Goal: Task Accomplishment & Management: Manage account settings

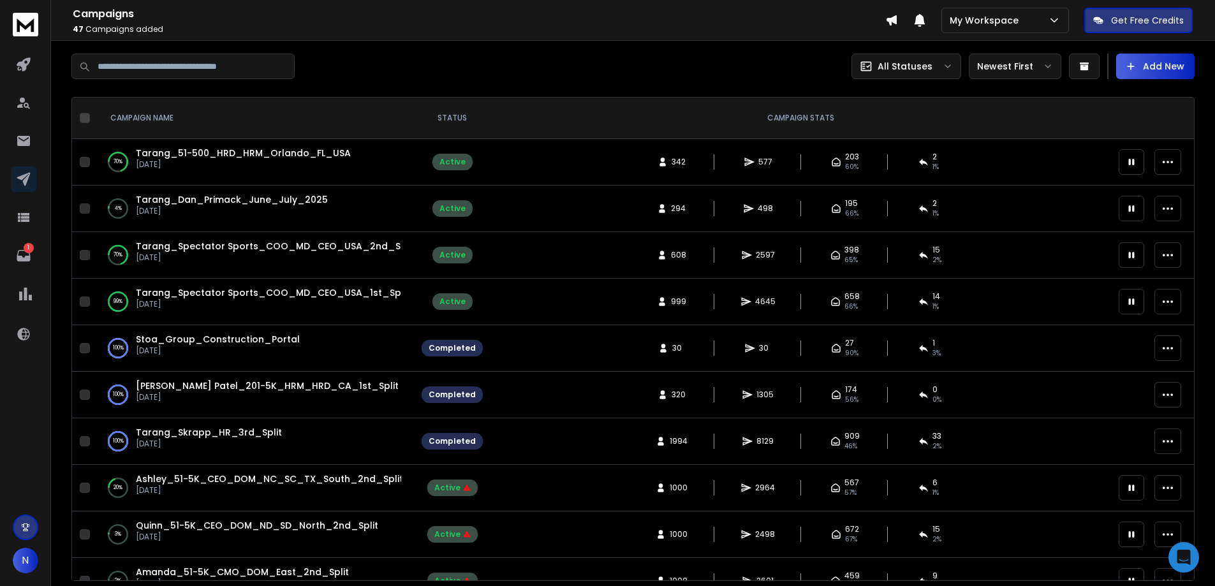
click at [478, 59] on div at bounding box center [352, 67] width 562 height 26
click at [102, 115] on th "CAMPAIGN NAME" at bounding box center [254, 118] width 319 height 41
click at [119, 110] on th "CAMPAIGN NAME" at bounding box center [254, 118] width 319 height 41
click at [110, 115] on th "CAMPAIGN NAME" at bounding box center [254, 118] width 319 height 41
drag, startPoint x: 110, startPoint y: 115, endPoint x: 943, endPoint y: 112, distance: 832.4
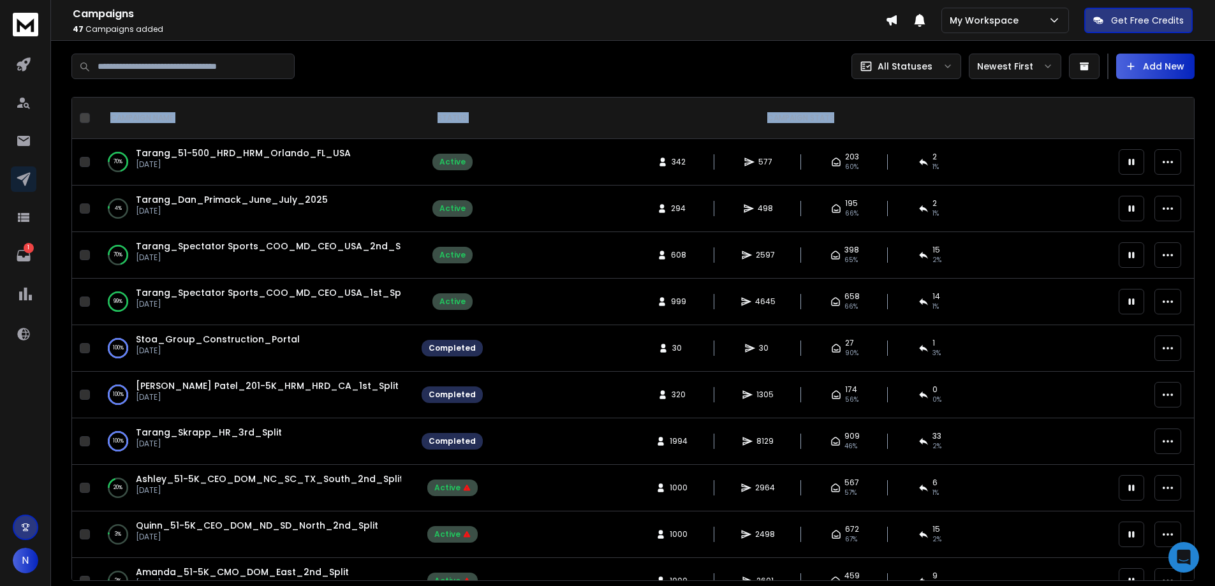
click at [943, 112] on tr "CAMPAIGN NAME STATUS CAMPAIGN STATS" at bounding box center [633, 118] width 1122 height 41
click at [943, 112] on th "CAMPAIGN STATS" at bounding box center [801, 118] width 621 height 41
click at [108, 116] on th "CAMPAIGN NAME" at bounding box center [254, 118] width 319 height 41
drag, startPoint x: 108, startPoint y: 116, endPoint x: 930, endPoint y: 114, distance: 821.6
click at [930, 114] on tr "CAMPAIGN NAME STATUS CAMPAIGN STATS" at bounding box center [633, 118] width 1122 height 41
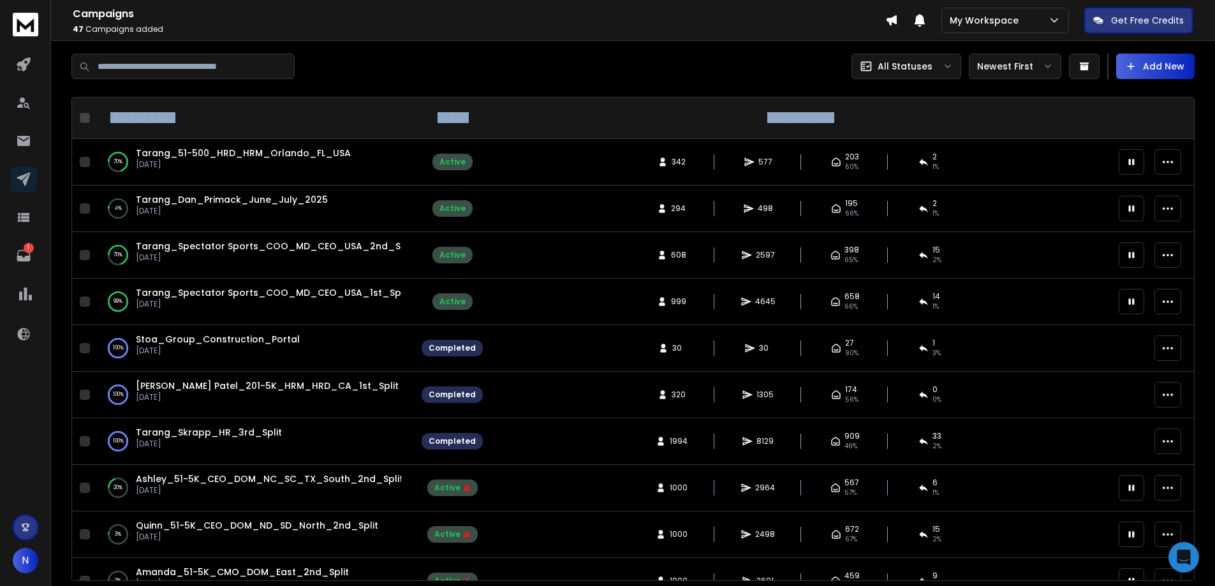
click at [930, 114] on th "CAMPAIGN STATS" at bounding box center [801, 118] width 621 height 41
click at [15, 256] on link "1" at bounding box center [24, 256] width 26 height 26
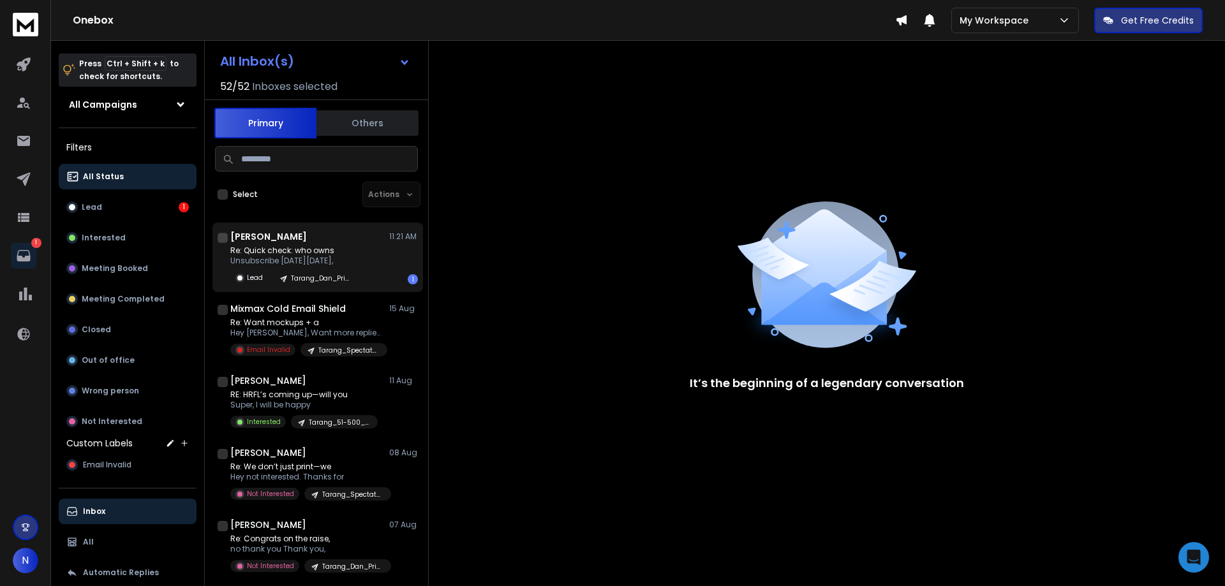
click at [282, 257] on p "Unsubscribe On Mon, Aug 18," at bounding box center [294, 261] width 129 height 10
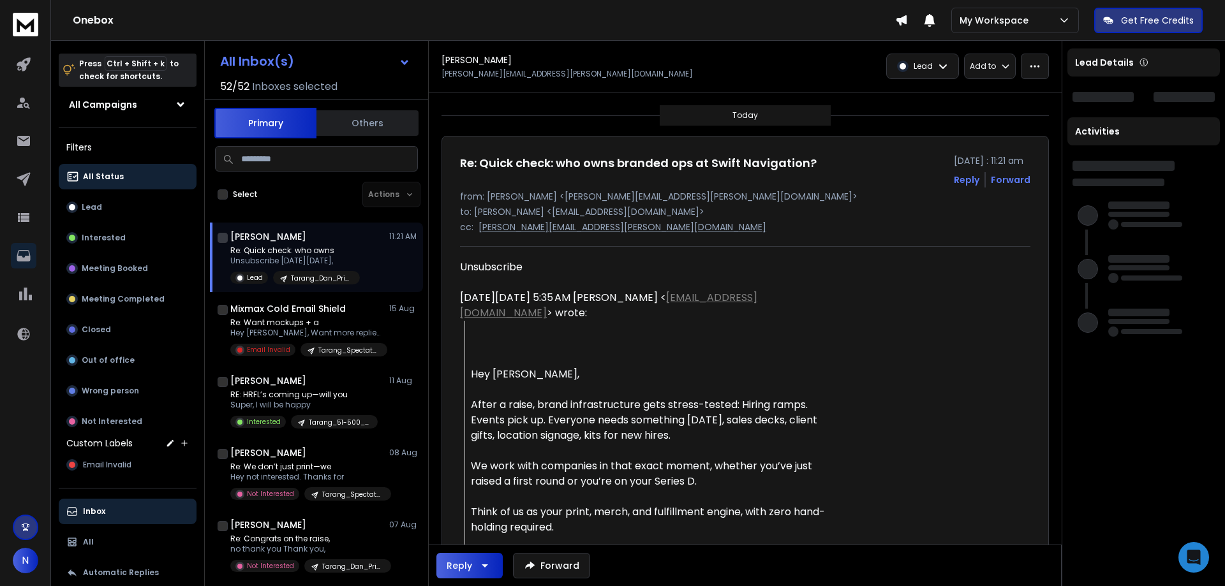
click at [938, 70] on div "Lead" at bounding box center [922, 66] width 71 height 24
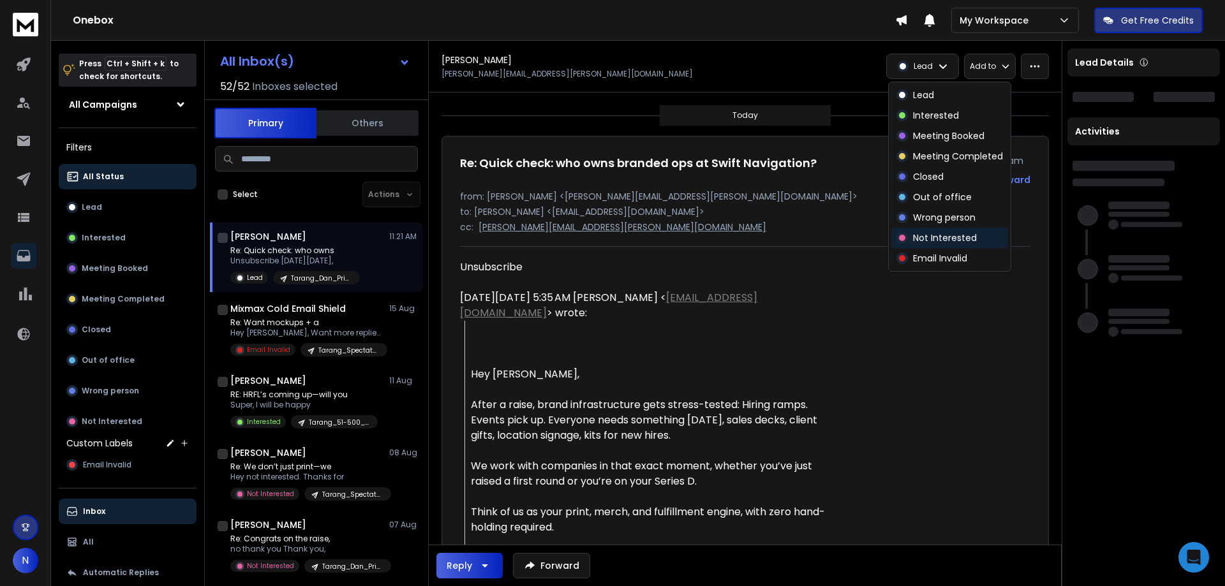
click at [939, 231] on div "Not Interested" at bounding box center [949, 238] width 117 height 20
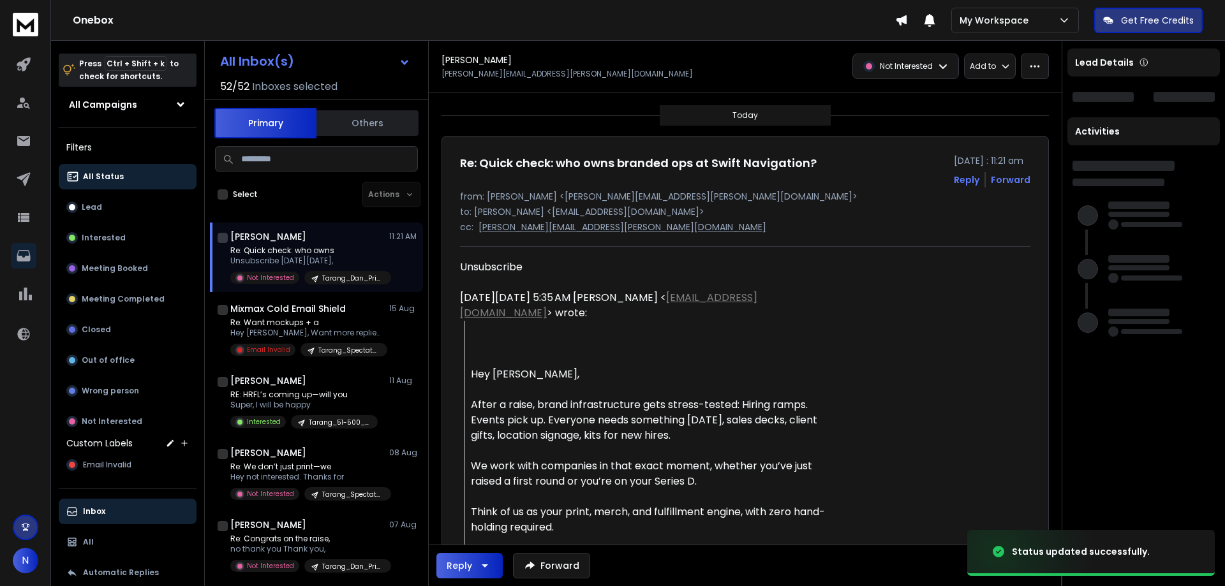
click at [905, 72] on div "Not Interested" at bounding box center [905, 66] width 105 height 24
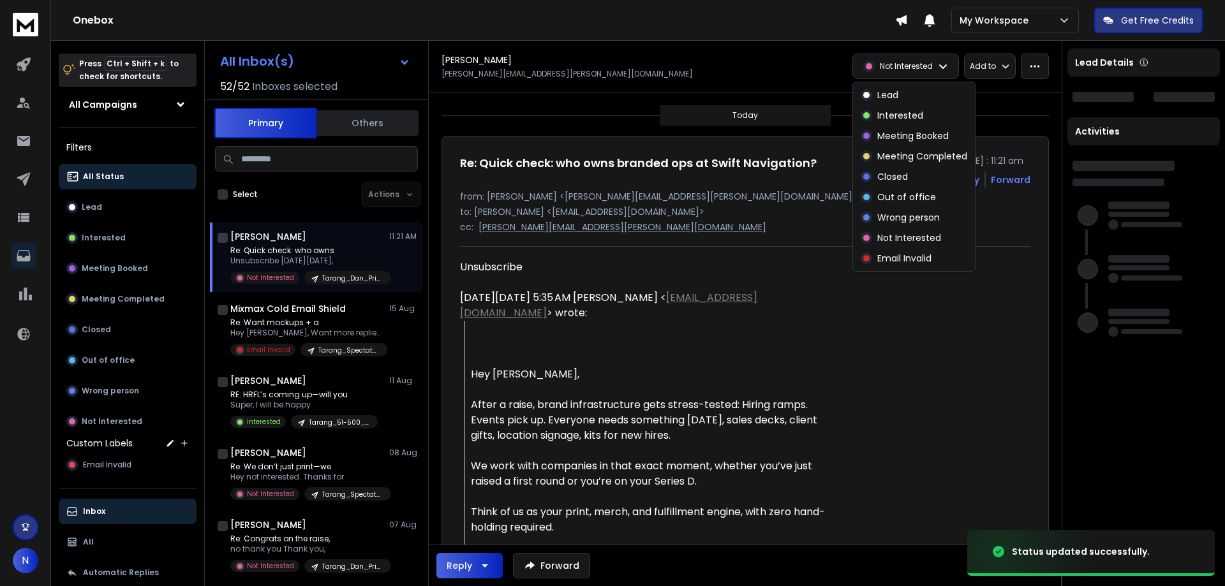
click at [716, 69] on div "Olivia Mundahl Olivia Mundahl olivia.mundahl@swift-nav.com" at bounding box center [591, 67] width 300 height 26
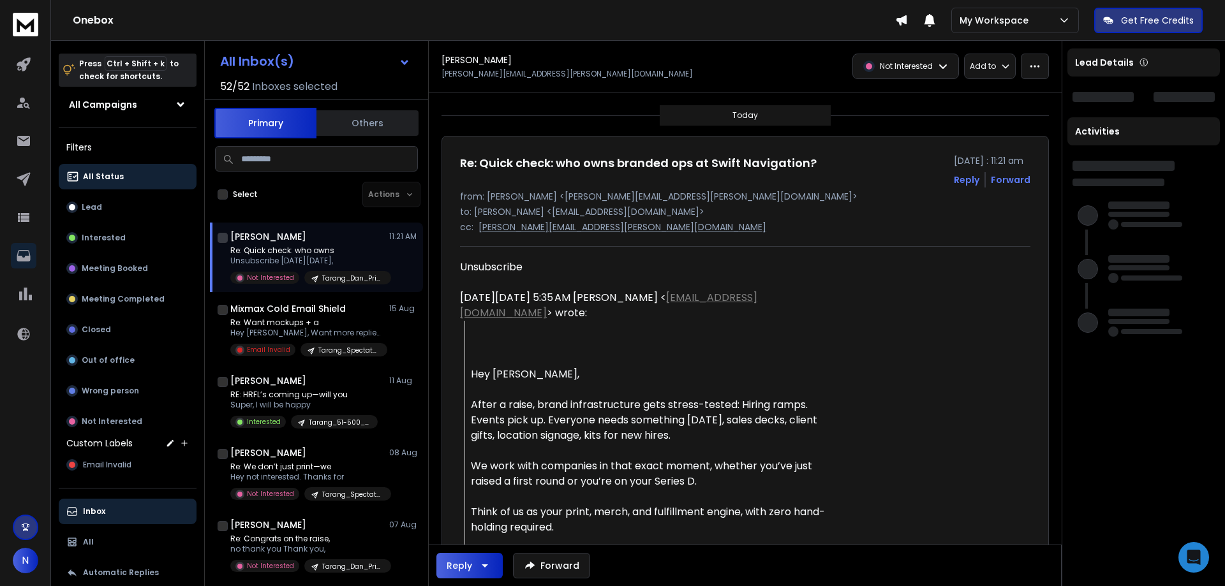
click at [1029, 69] on icon "button" at bounding box center [1034, 66] width 11 height 11
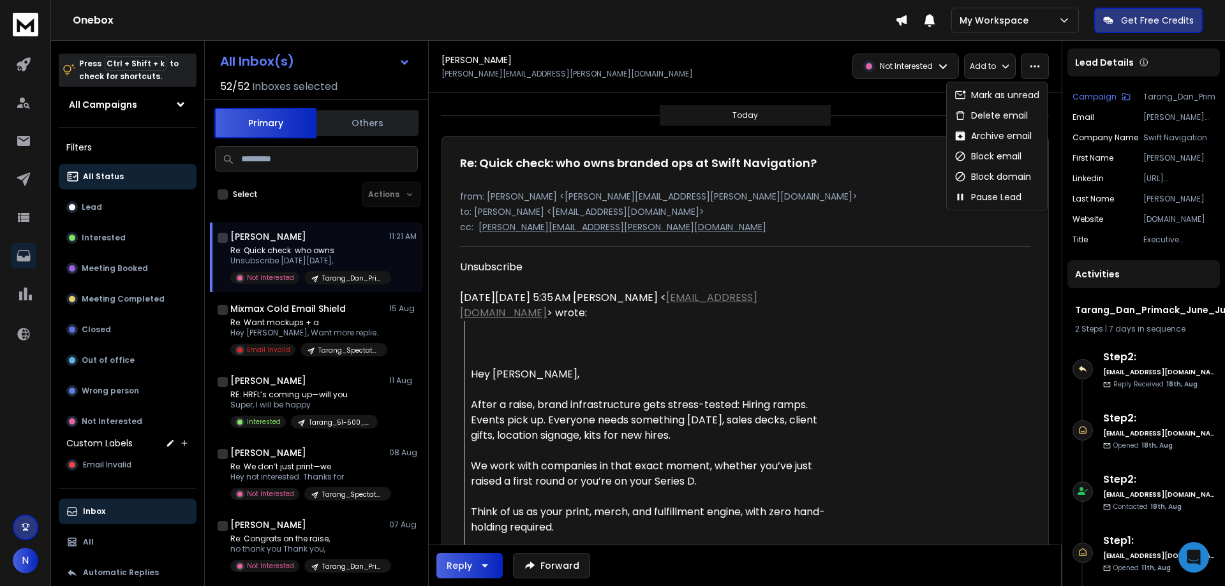
click at [1034, 72] on button "button" at bounding box center [1035, 67] width 28 height 26
click at [994, 157] on div "Block email" at bounding box center [987, 156] width 67 height 13
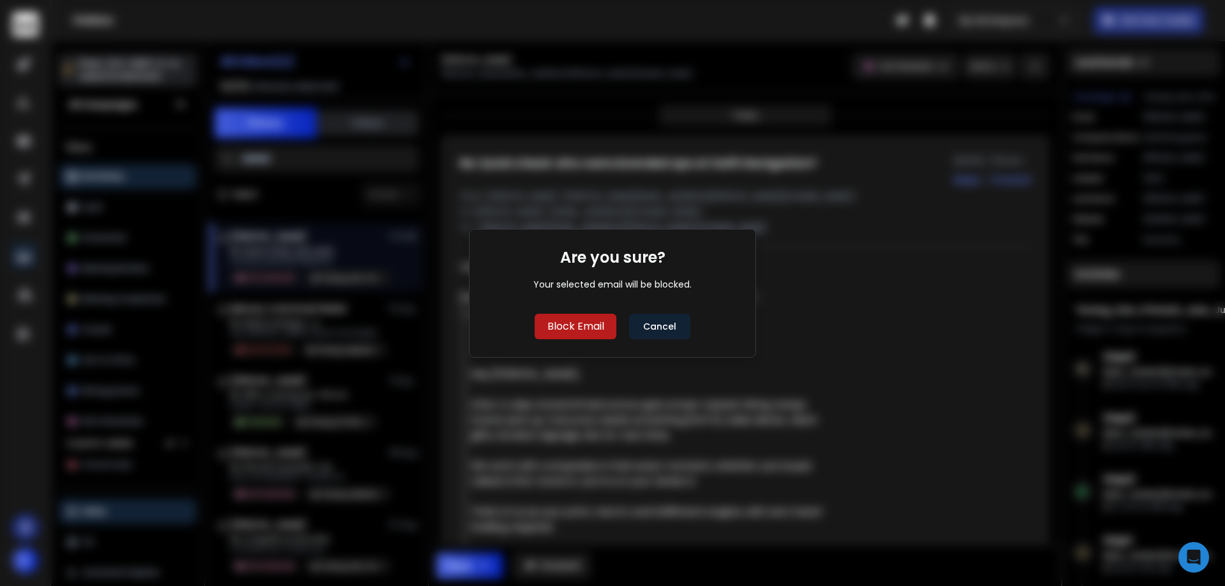
click at [577, 314] on button "Block Email" at bounding box center [576, 327] width 82 height 26
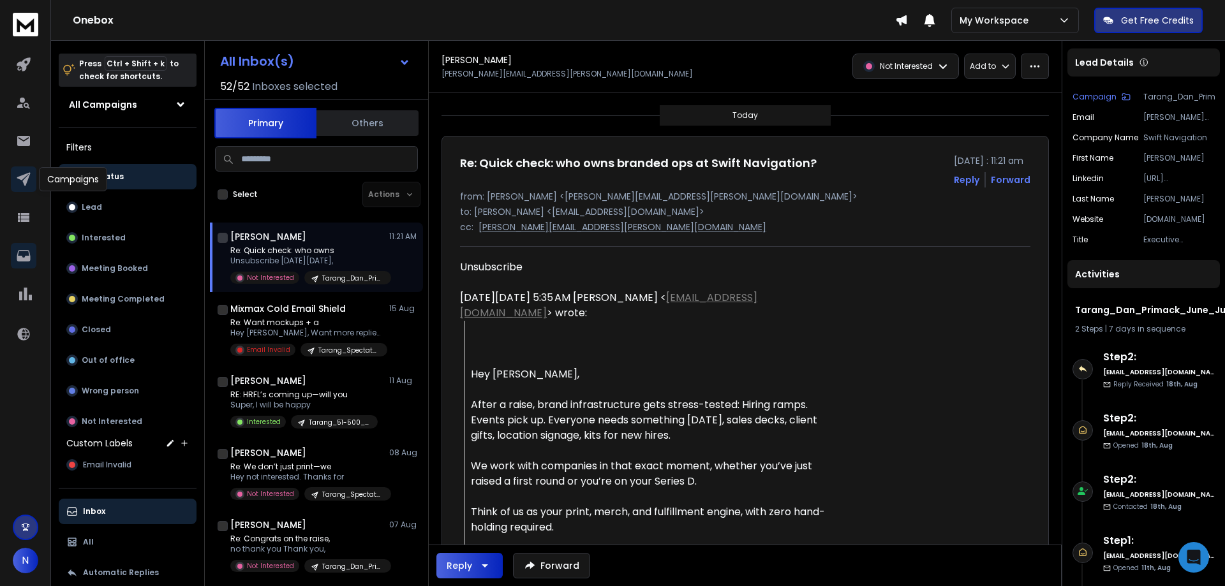
click at [22, 182] on icon at bounding box center [23, 179] width 15 height 15
